Goal: Navigation & Orientation: Find specific page/section

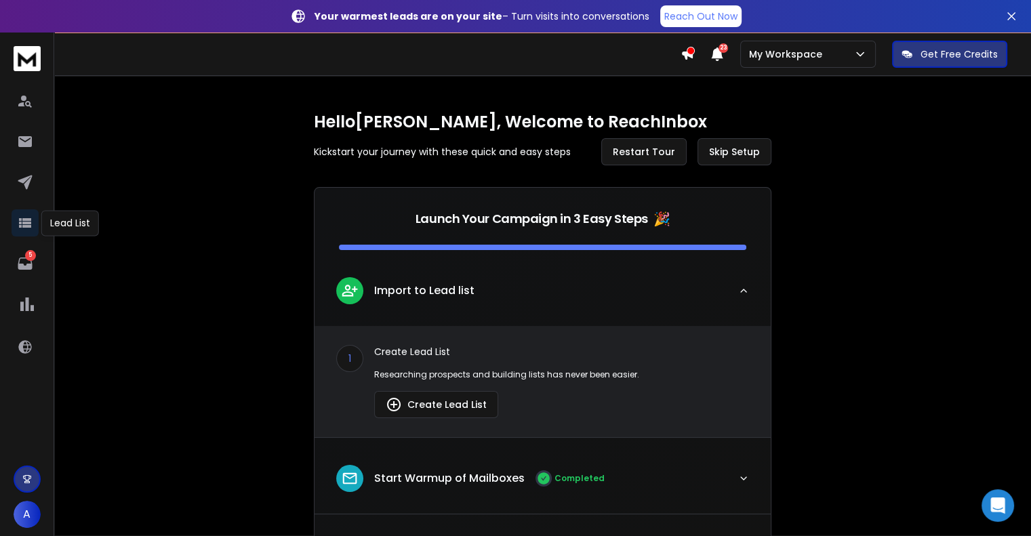
click at [27, 217] on icon at bounding box center [25, 223] width 16 height 16
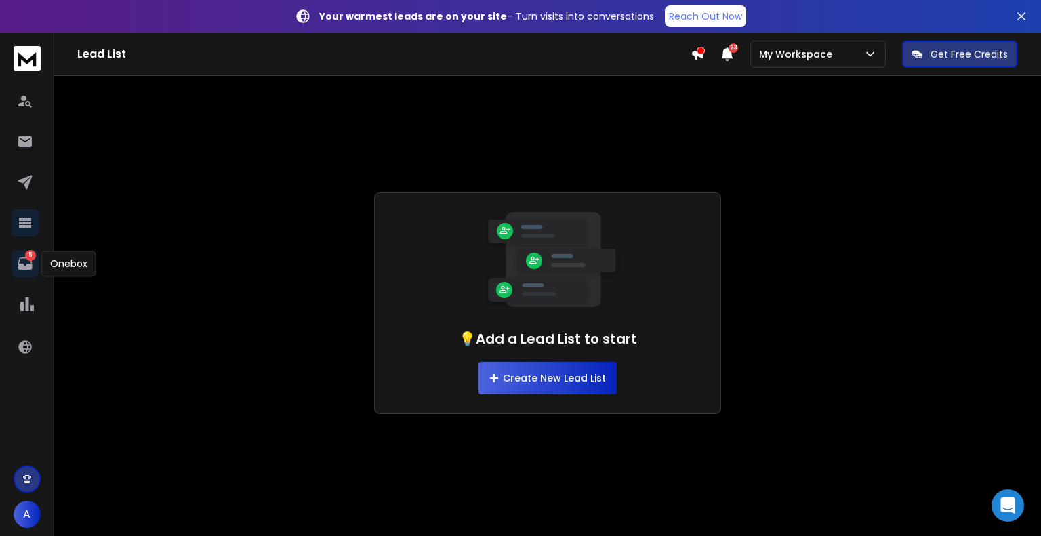
click at [24, 264] on icon at bounding box center [25, 264] width 16 height 16
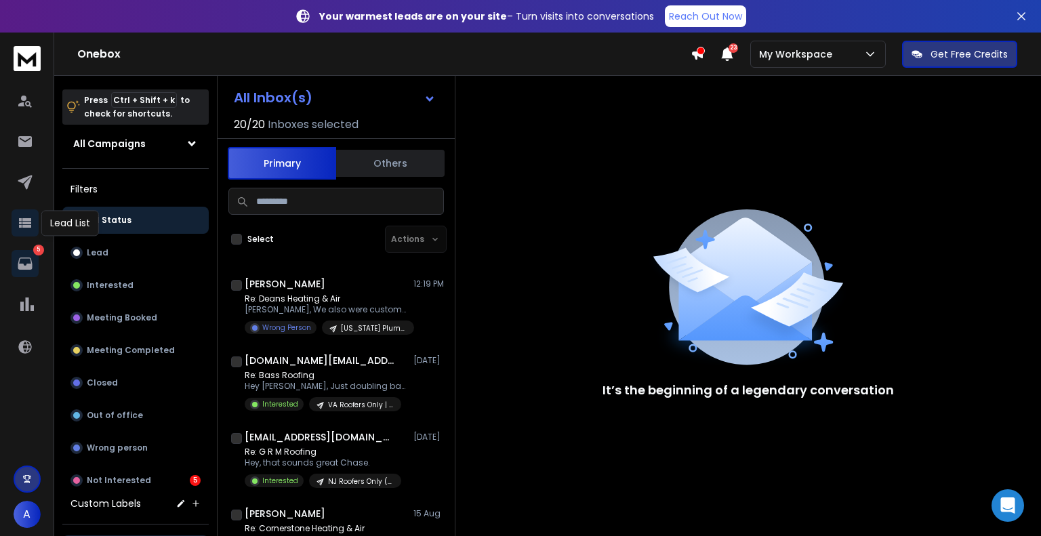
click at [26, 222] on icon at bounding box center [25, 222] width 12 height 9
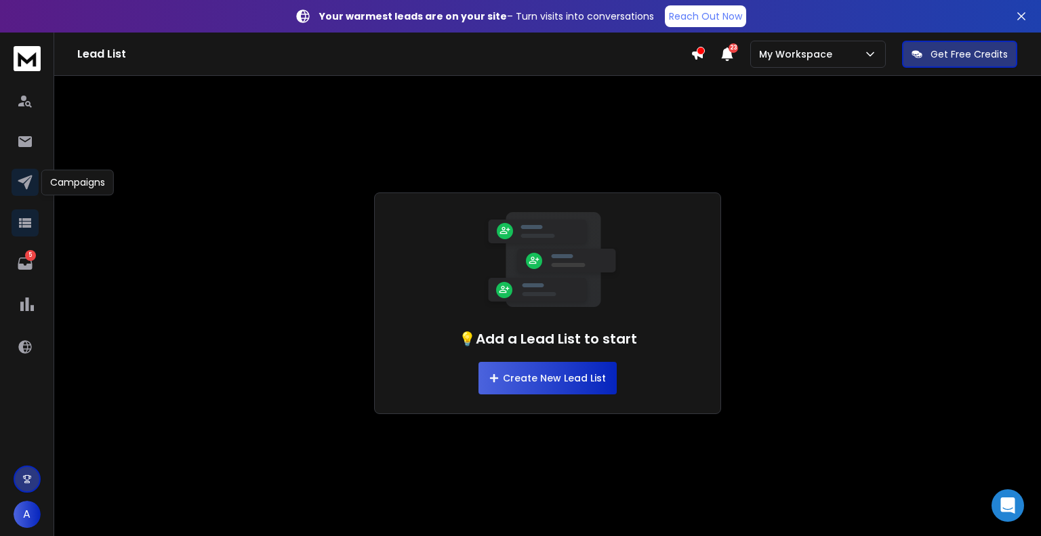
click at [33, 178] on link at bounding box center [25, 182] width 27 height 27
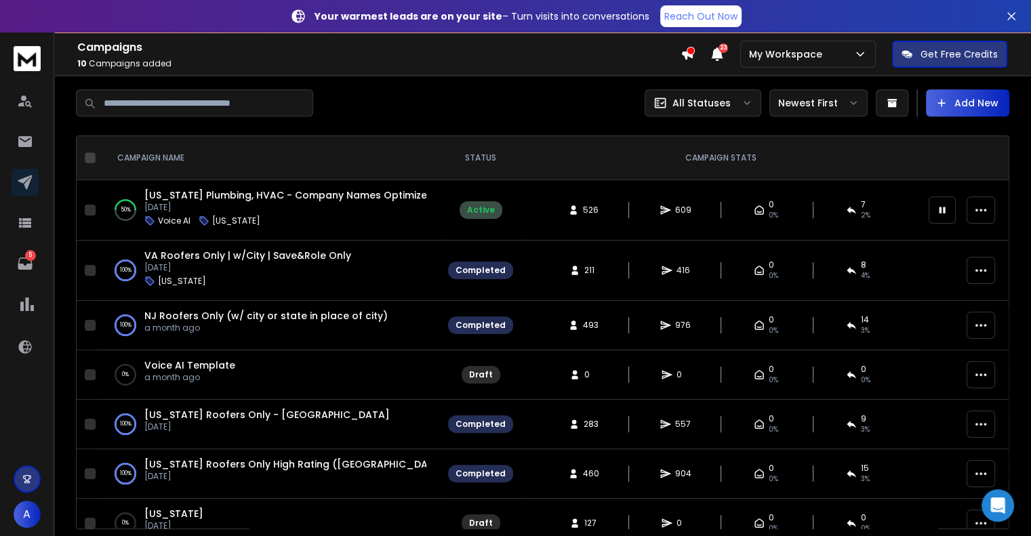
click at [315, 321] on span "NJ Roofers Only (w/ city or state in place of city)" at bounding box center [265, 316] width 243 height 14
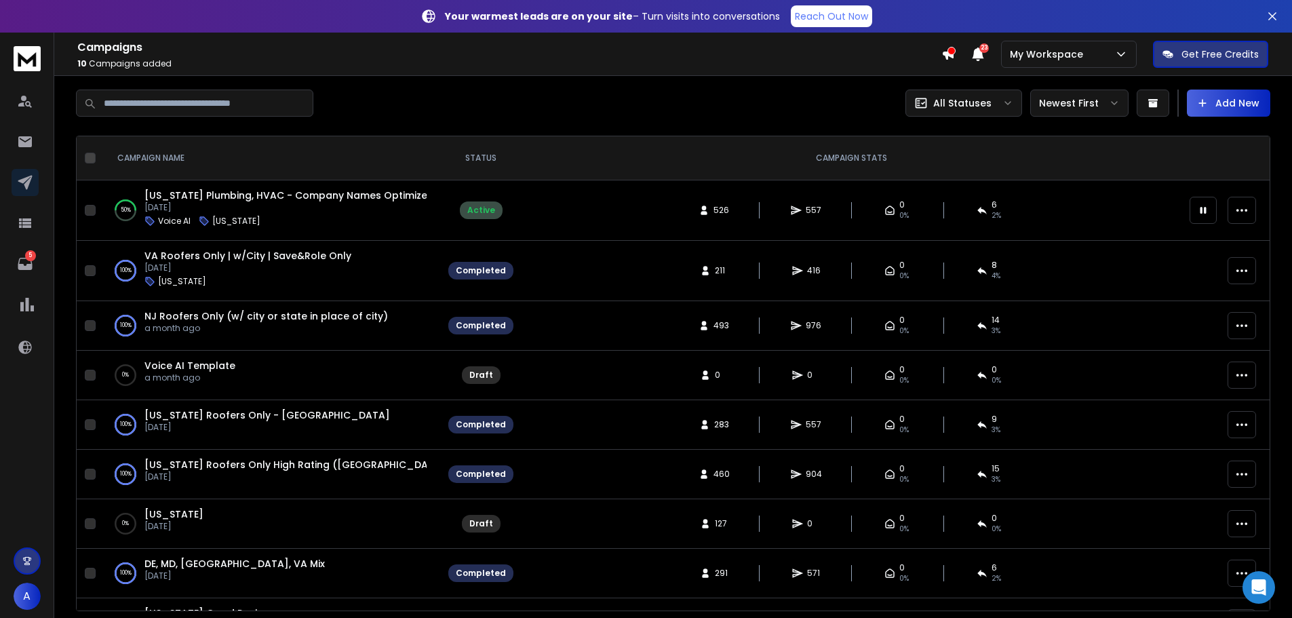
click at [250, 260] on span "VA Roofers Only | w/City | Save&Role Only" at bounding box center [247, 256] width 207 height 14
